Goal: Task Accomplishment & Management: Manage account settings

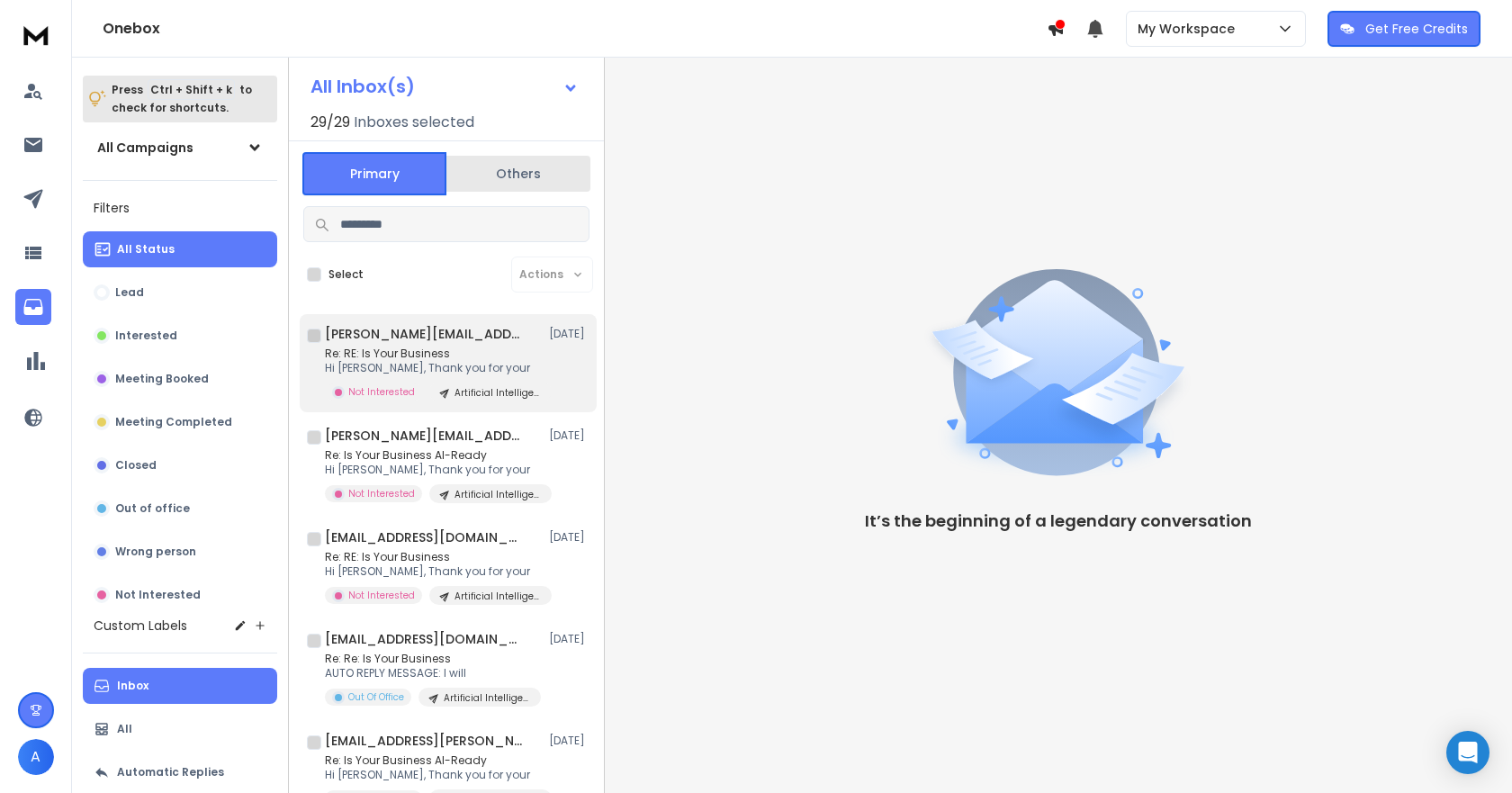
click at [514, 380] on div "Re: RE: Is Your Business Hi Eric, Thank you for your Not Interested Artificial …" at bounding box center [439, 373] width 227 height 55
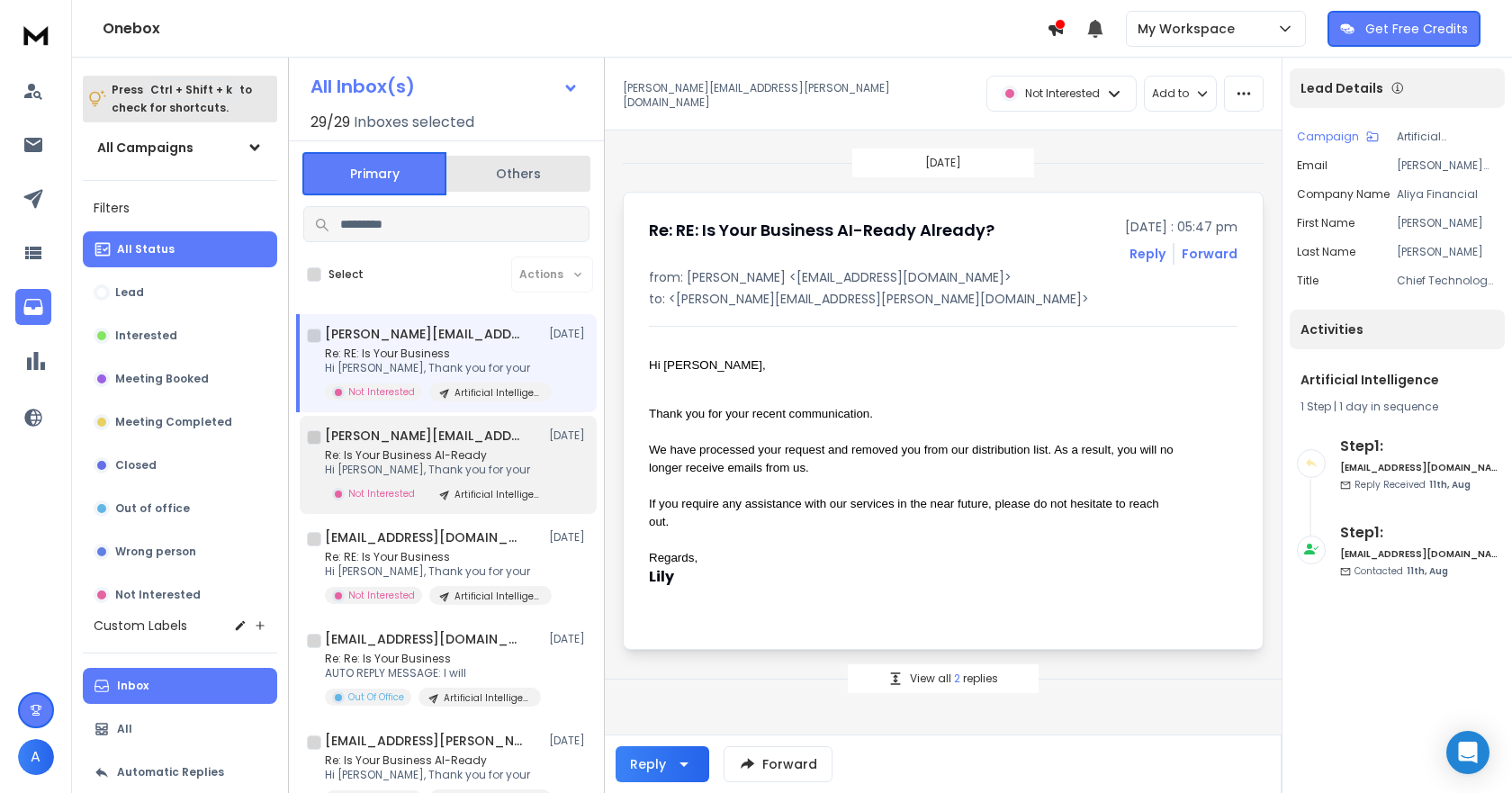
click at [470, 462] on p "Re: Is Your Business AI-Ready" at bounding box center [433, 456] width 216 height 14
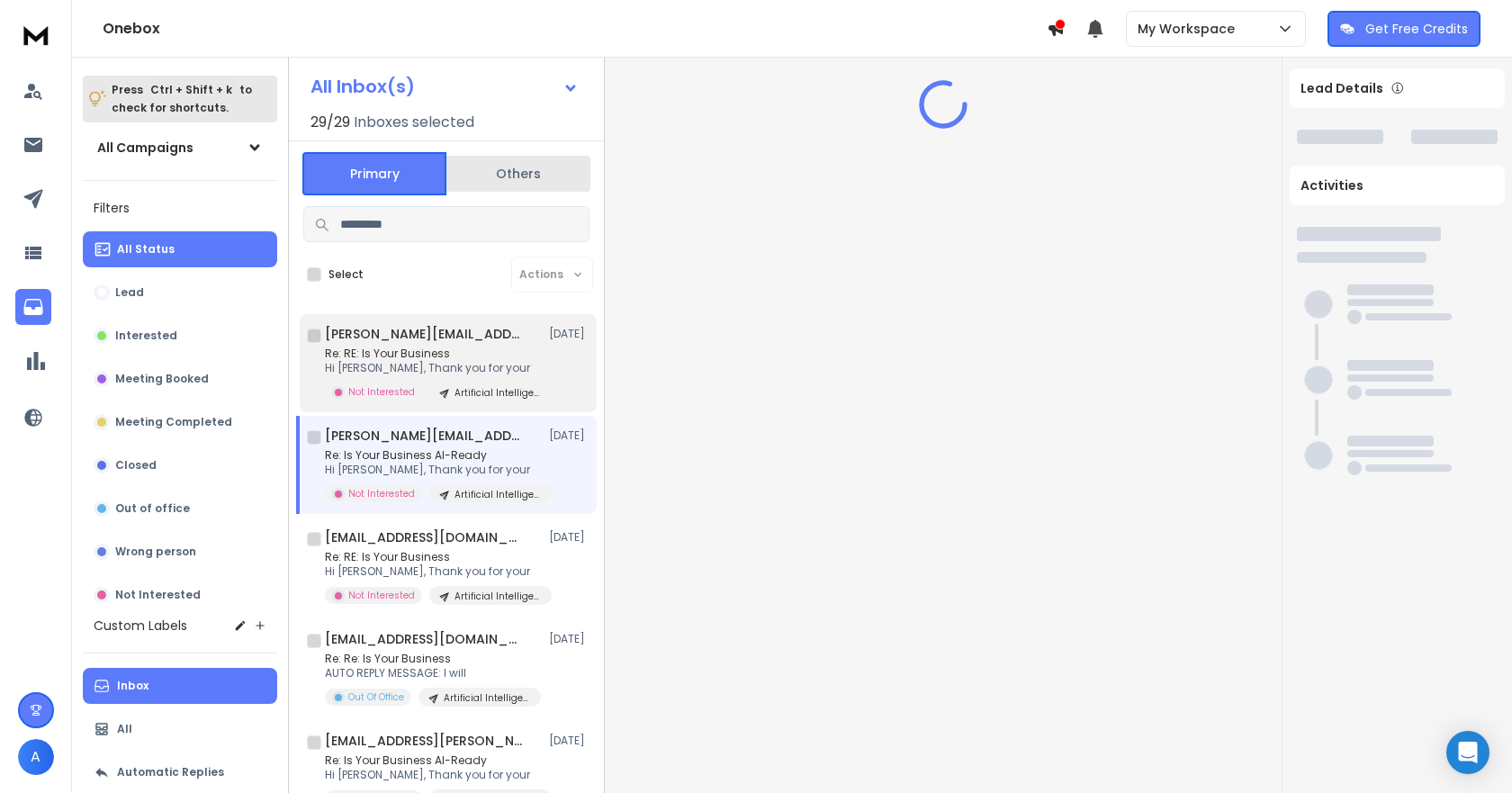
click at [487, 367] on p "Hi Eric, Thank you for your" at bounding box center [433, 368] width 216 height 14
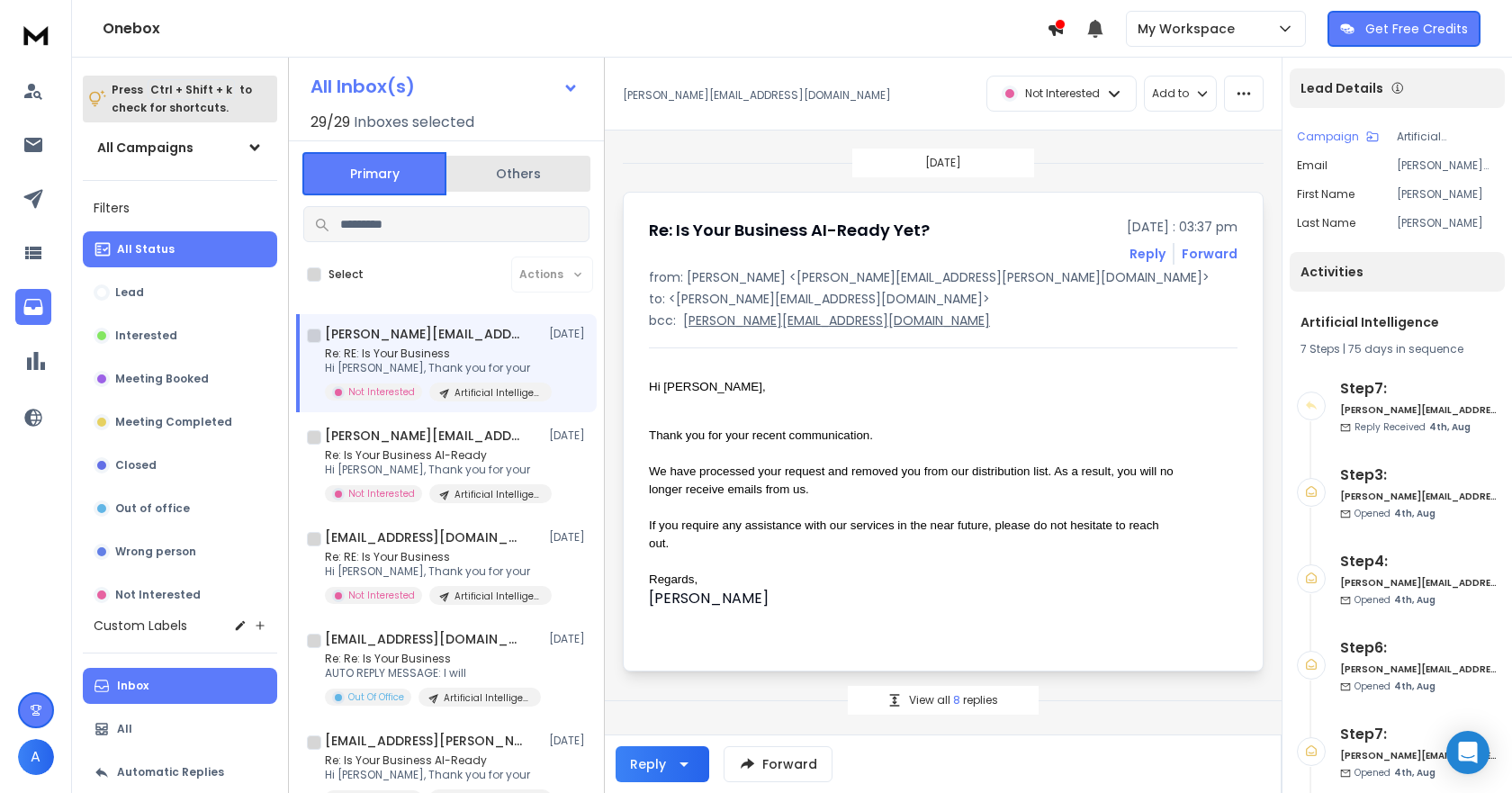
click at [475, 346] on p "Re: RE: Is Your Business" at bounding box center [433, 353] width 216 height 14
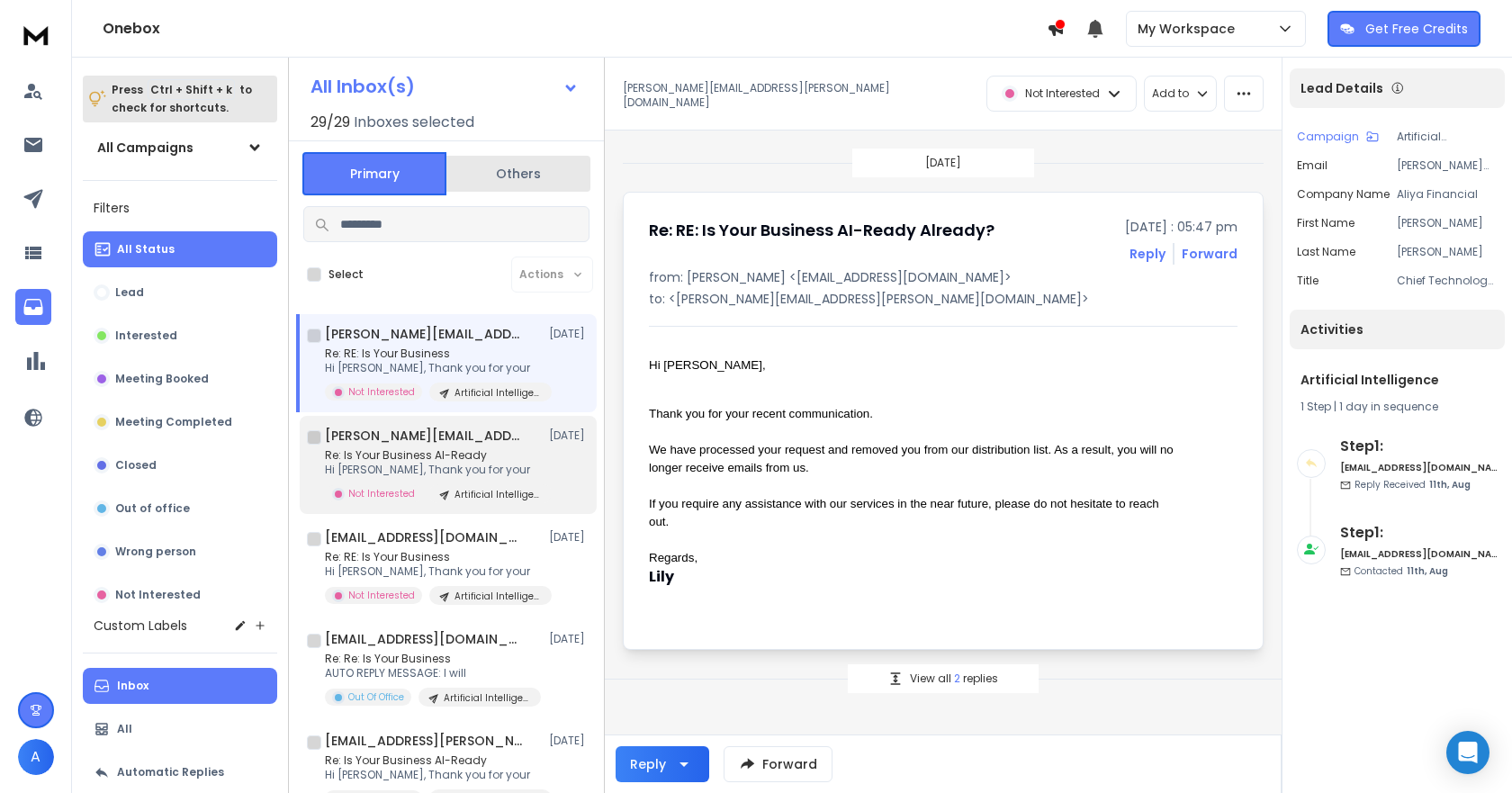
click at [487, 431] on div "daniel@gopinecone.com 04 Aug" at bounding box center [458, 436] width 265 height 18
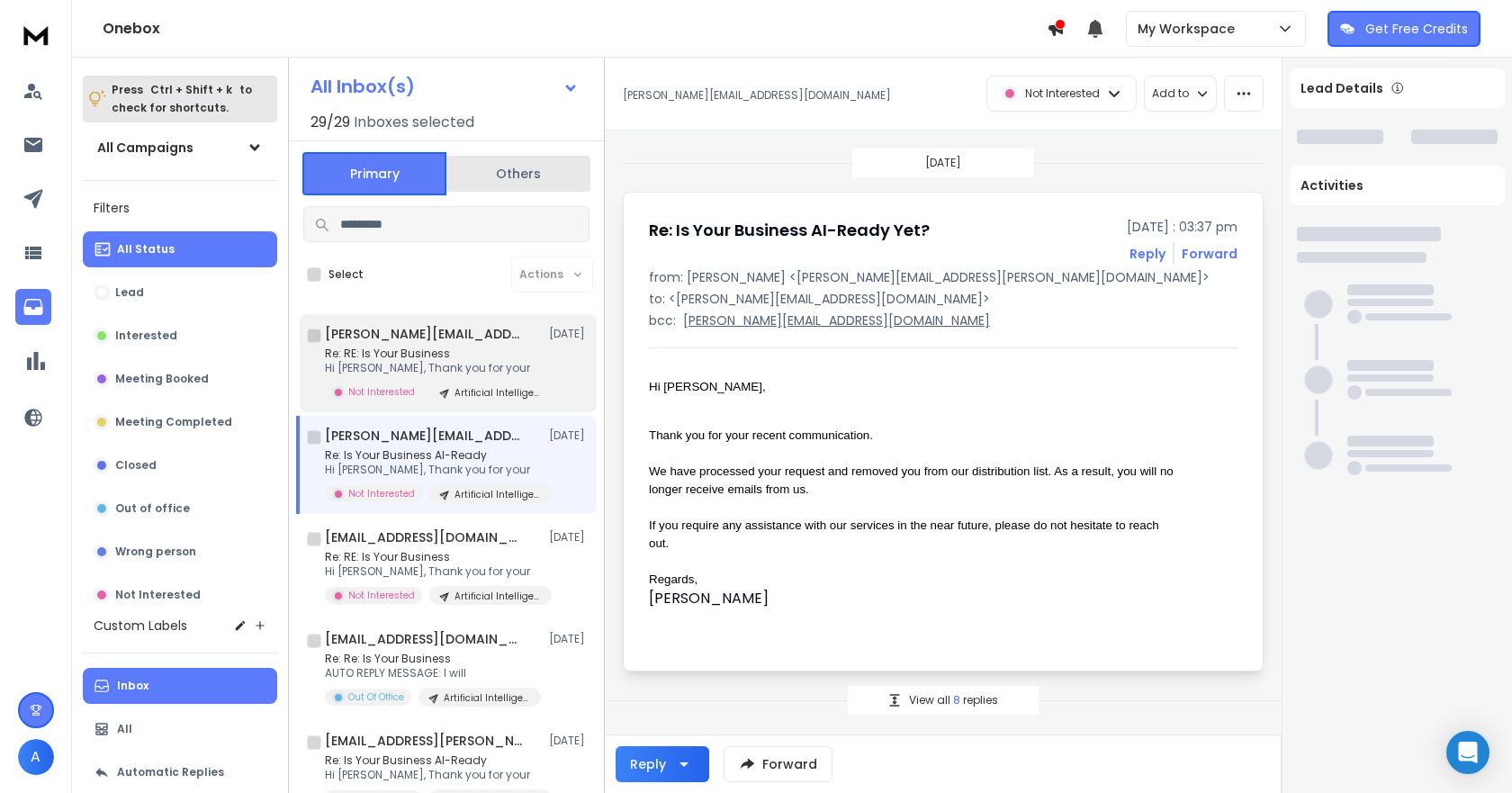
click at [475, 360] on p "Re: RE: Is Your Business" at bounding box center [433, 353] width 216 height 14
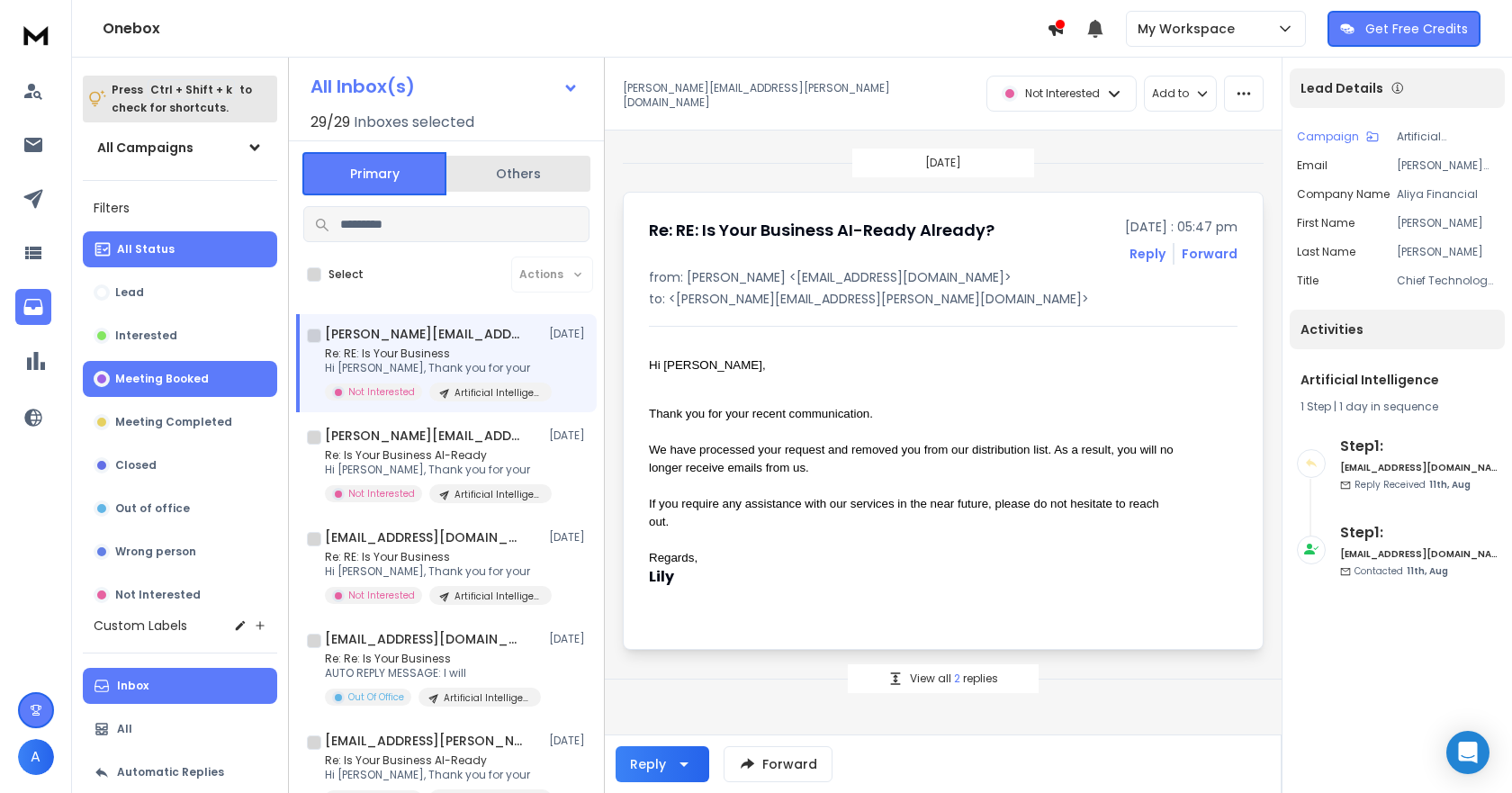
click at [189, 369] on button "Meeting Booked" at bounding box center [179, 379] width 194 height 36
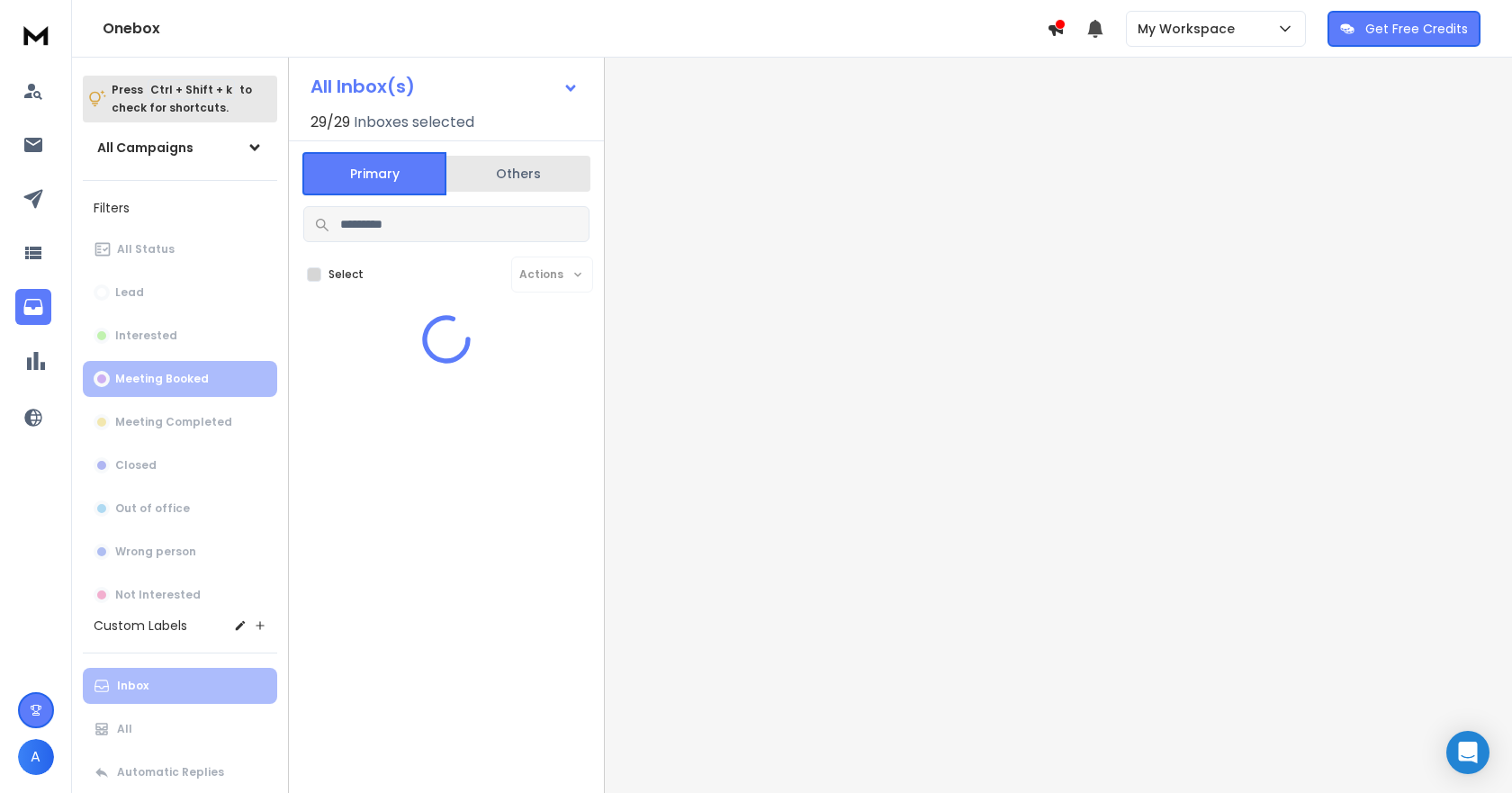
click at [168, 338] on div "All Status Lead Interested Meeting Booked Meeting Completed Closed Out of offic…" at bounding box center [179, 423] width 194 height 382
click at [148, 297] on button "Lead" at bounding box center [179, 293] width 194 height 36
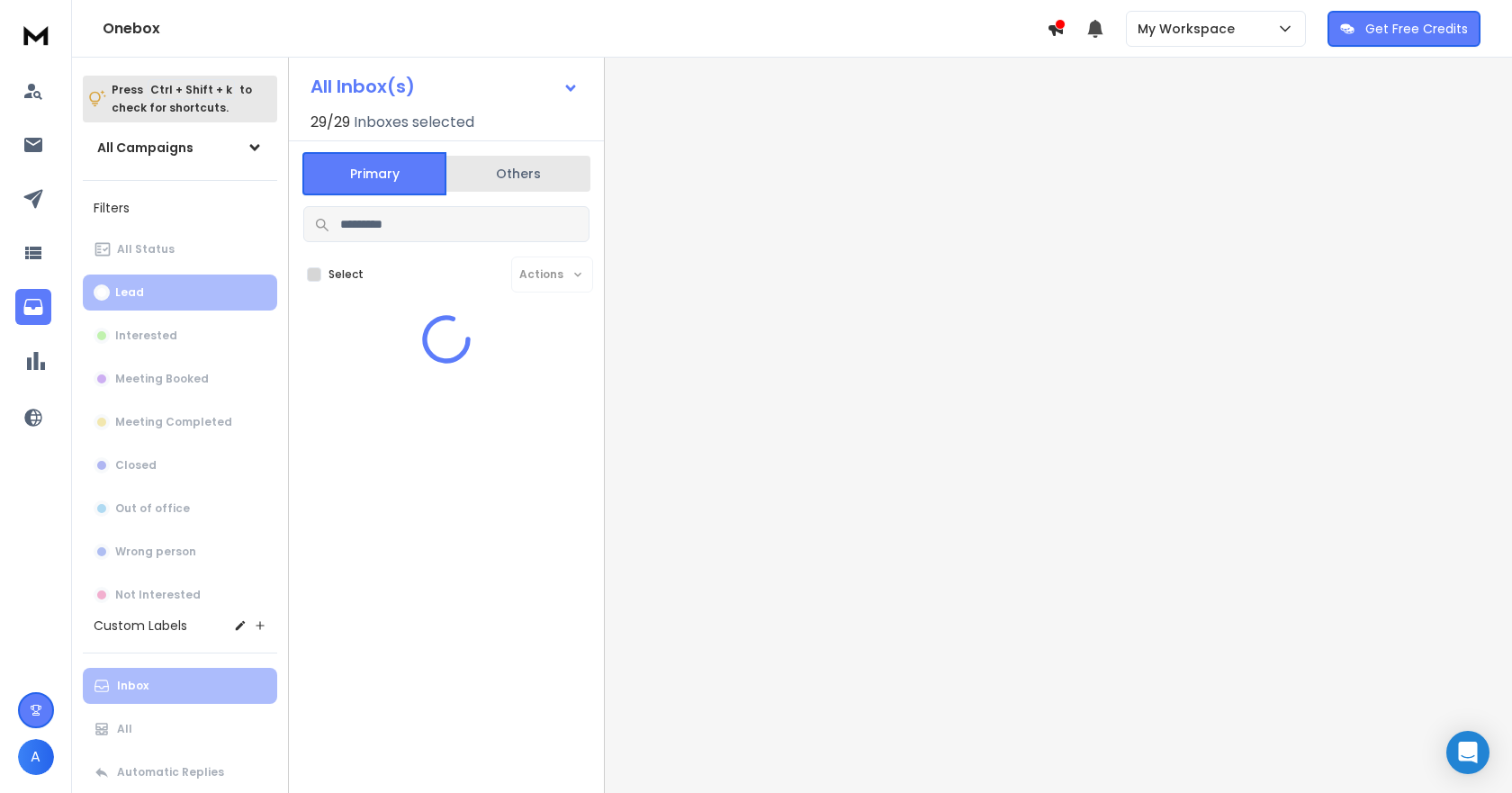
click at [142, 260] on div "All Status Lead Interested Meeting Booked Meeting Completed Closed Out of offic…" at bounding box center [179, 423] width 194 height 382
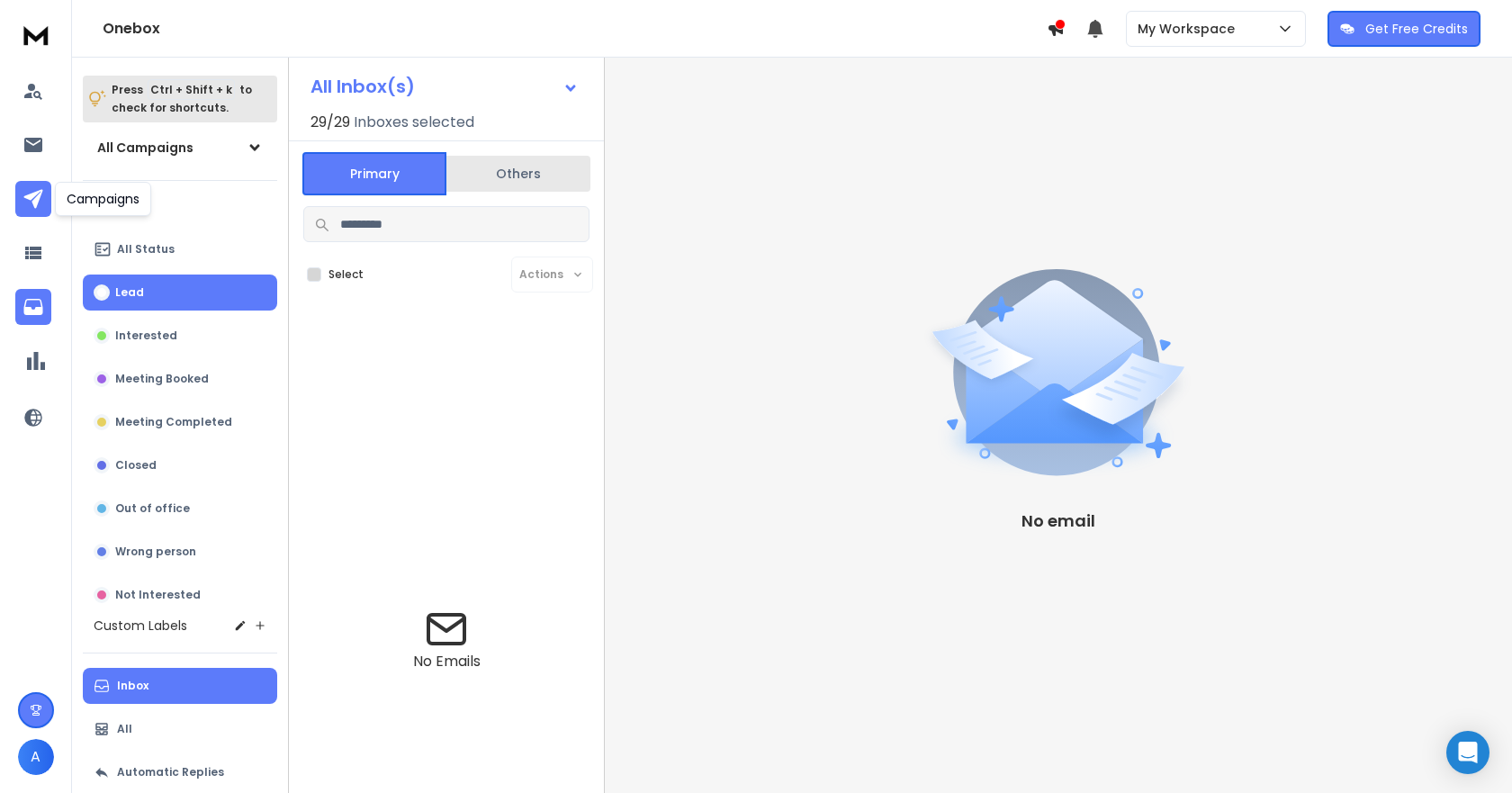
click at [19, 194] on link at bounding box center [33, 199] width 36 height 36
click at [30, 199] on icon at bounding box center [33, 198] width 19 height 19
